Goal: Task Accomplishment & Management: Manage account settings

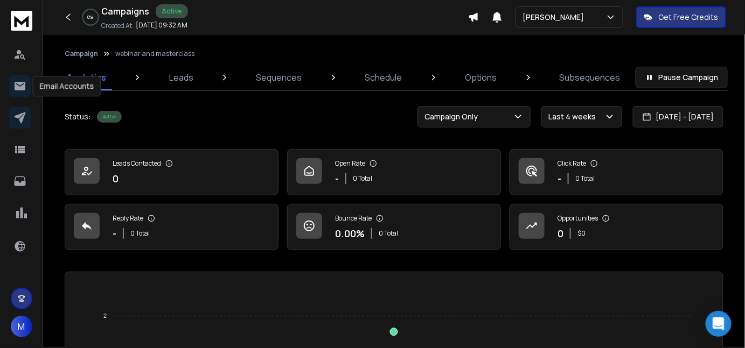
click at [20, 84] on icon at bounding box center [20, 86] width 11 height 9
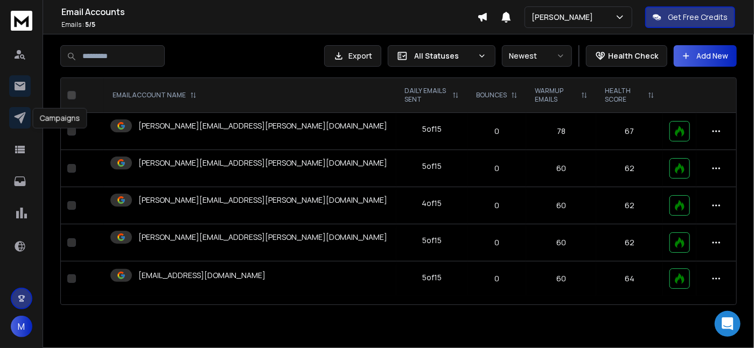
click at [25, 118] on icon at bounding box center [19, 117] width 13 height 13
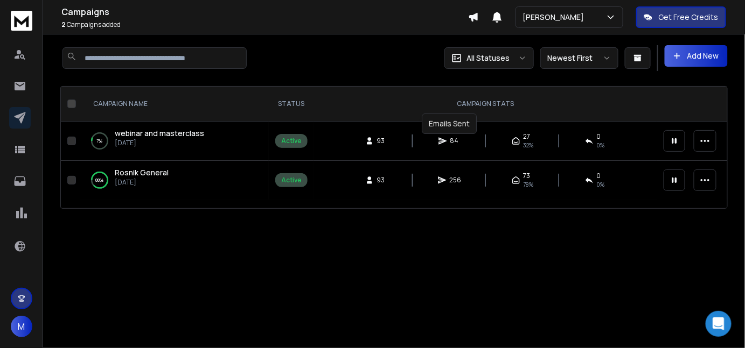
click at [453, 139] on span "84" at bounding box center [455, 141] width 11 height 9
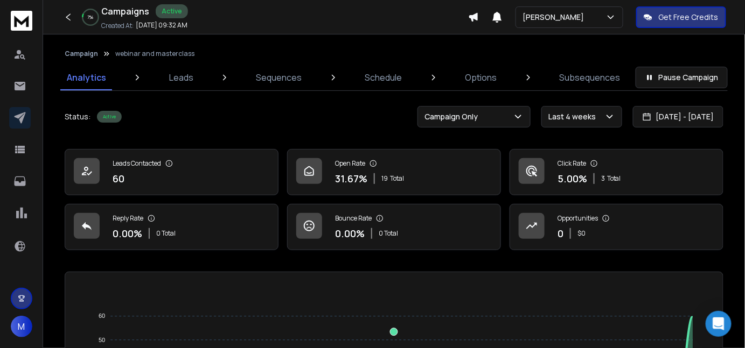
click at [130, 167] on p "Leads Contacted" at bounding box center [137, 163] width 48 height 9
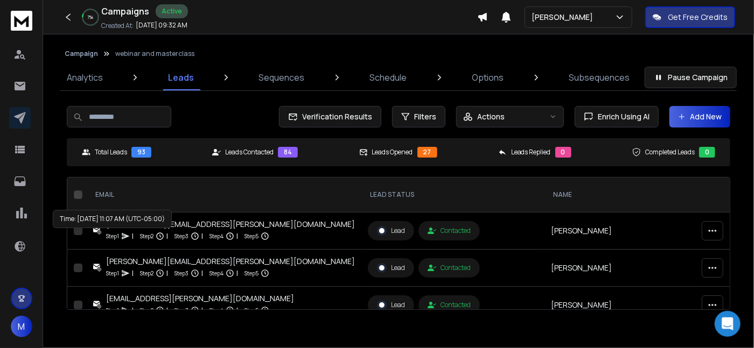
click at [119, 235] on p "Step 1" at bounding box center [112, 236] width 13 height 11
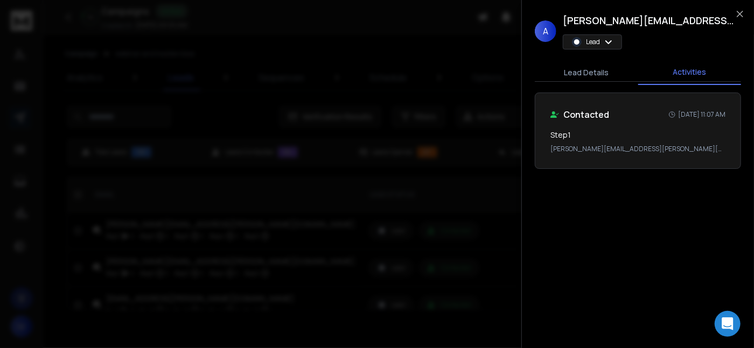
click at [694, 71] on button "Activities" at bounding box center [689, 72] width 103 height 25
click at [609, 148] on p "[PERSON_NAME][EMAIL_ADDRESS][PERSON_NAME][DOMAIN_NAME]" at bounding box center [637, 149] width 175 height 9
click at [678, 113] on p "[DATE] 11:07 AM" at bounding box center [701, 114] width 47 height 9
click at [589, 115] on div "Contacted" at bounding box center [579, 114] width 59 height 13
click at [739, 14] on icon "button" at bounding box center [740, 14] width 11 height 11
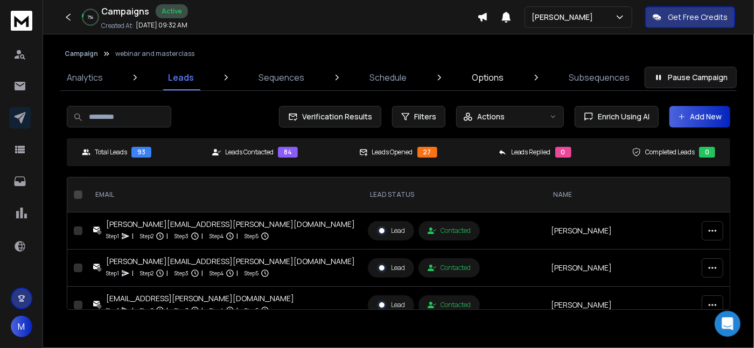
click at [503, 82] on p "Options" at bounding box center [488, 77] width 32 height 13
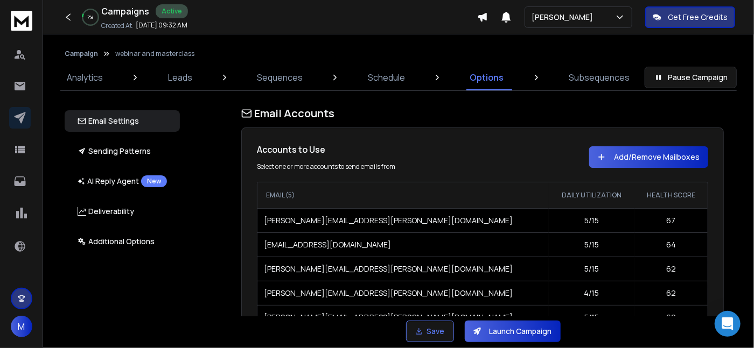
scroll to position [60, 0]
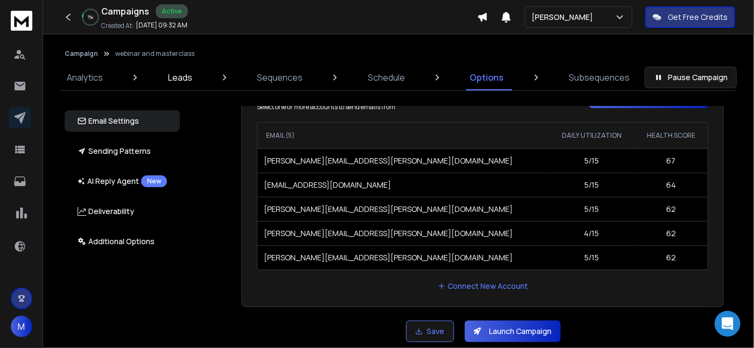
click at [174, 78] on p "Leads" at bounding box center [180, 77] width 24 height 13
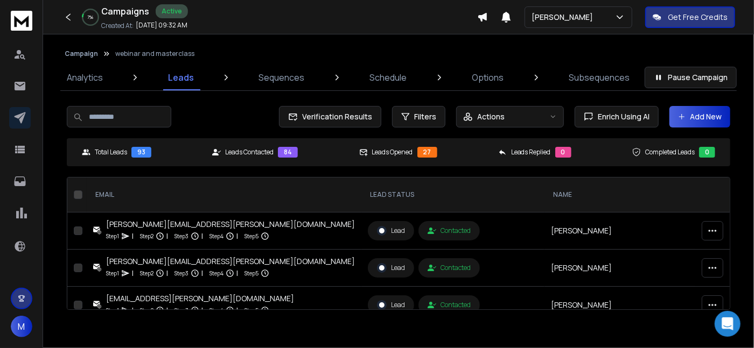
click at [519, 82] on div "Analytics Leads Sequences Schedule Options Subsequences" at bounding box center [348, 78] width 576 height 26
click at [75, 66] on link "Analytics" at bounding box center [84, 78] width 49 height 26
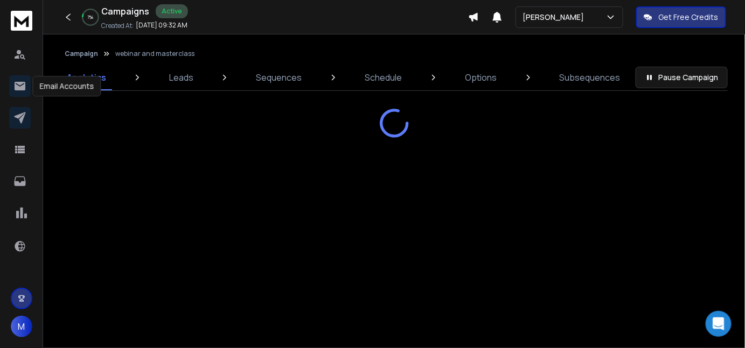
click at [26, 88] on icon at bounding box center [19, 86] width 13 height 13
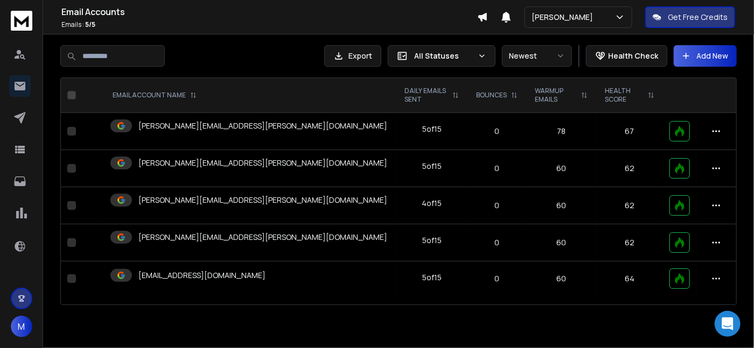
click at [606, 124] on td "67" at bounding box center [629, 131] width 67 height 37
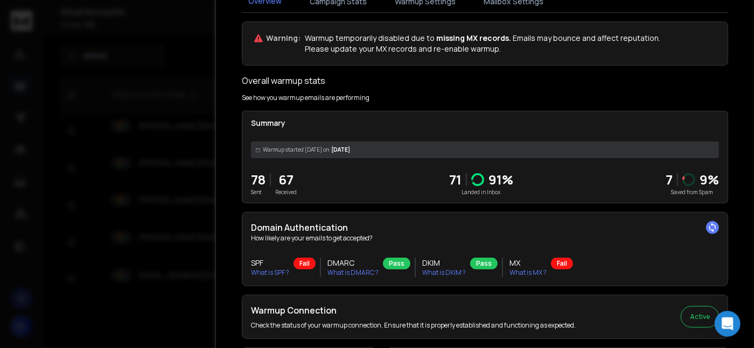
scroll to position [60, 0]
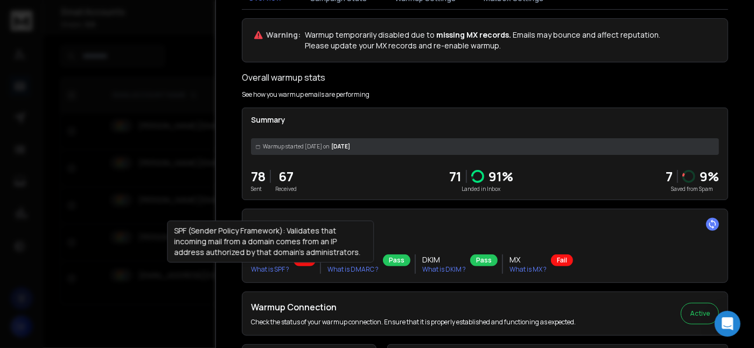
click at [274, 259] on div "SPF (Sender Policy Framework): Validates that incoming mail from a domain comes…" at bounding box center [270, 242] width 207 height 42
click at [285, 269] on p "What is SPF ?" at bounding box center [270, 269] width 38 height 9
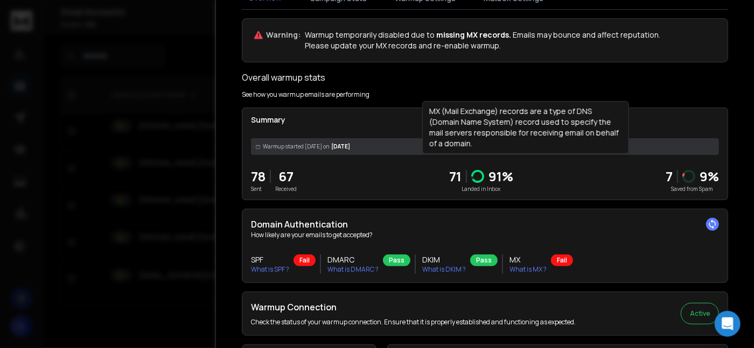
scroll to position [179, 0]
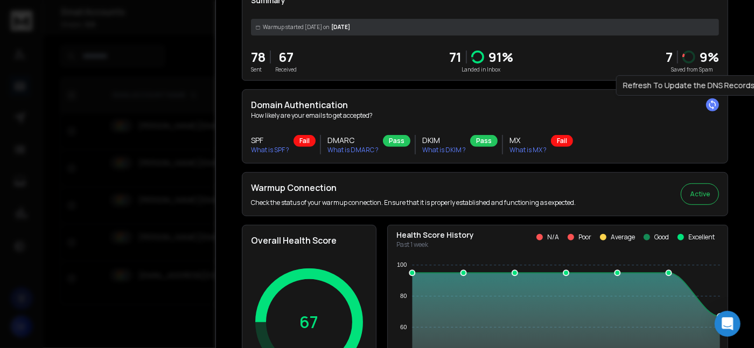
click at [709, 102] on icon at bounding box center [712, 105] width 7 height 10
